Goal: Task Accomplishment & Management: Manage account settings

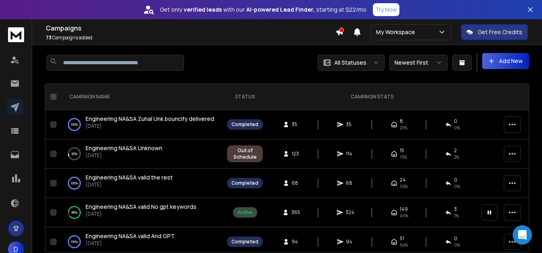
click at [509, 213] on icon "button" at bounding box center [513, 213] width 8 height 8
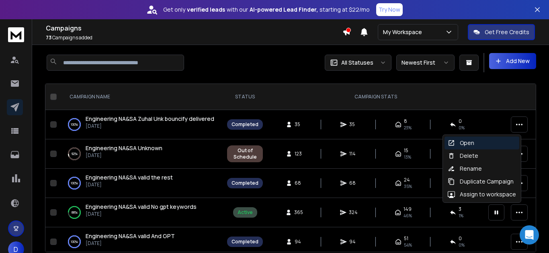
click at [467, 144] on div "Open" at bounding box center [461, 143] width 27 height 8
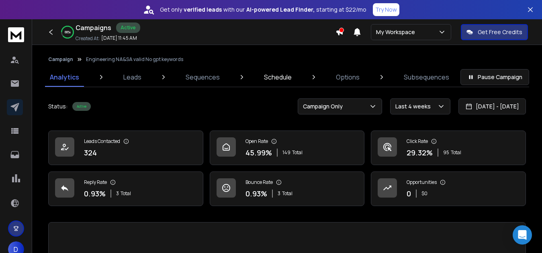
click at [279, 73] on p "Schedule" at bounding box center [278, 77] width 28 height 10
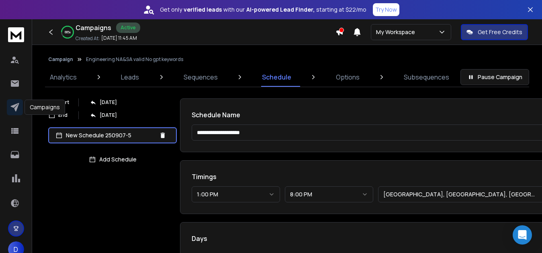
click at [16, 105] on icon at bounding box center [14, 107] width 8 height 8
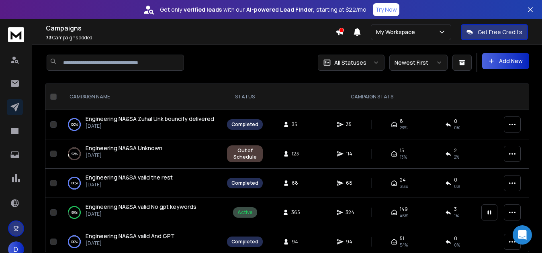
click at [530, 7] on icon at bounding box center [530, 9] width 7 height 7
